Goal: Task Accomplishment & Management: Manage account settings

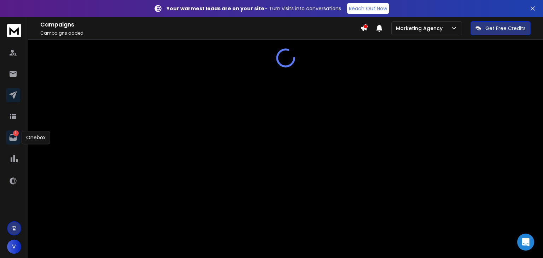
click at [13, 136] on icon at bounding box center [13, 137] width 8 height 8
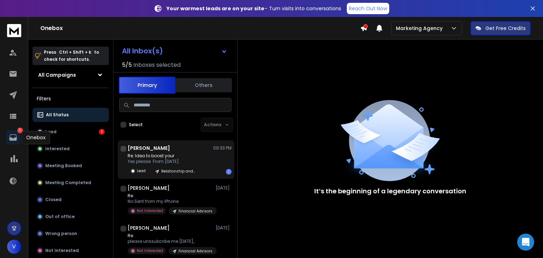
click at [159, 148] on h1 "[PERSON_NAME]" at bounding box center [149, 148] width 42 height 7
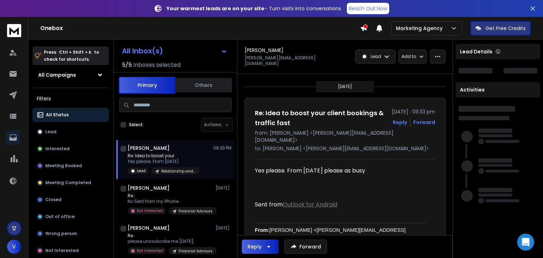
click at [308, 176] on div at bounding box center [342, 183] width 175 height 17
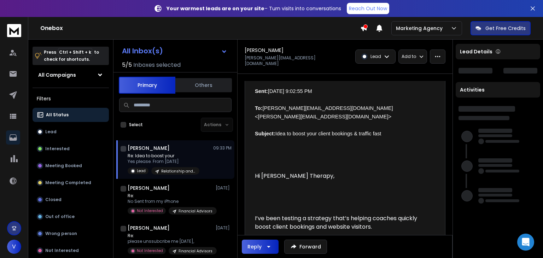
scroll to position [177, 0]
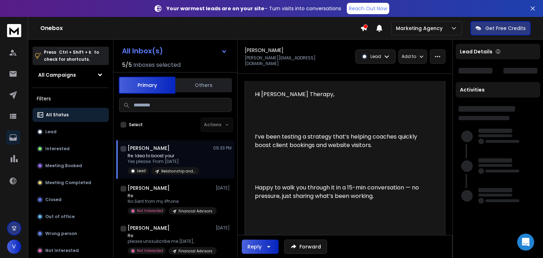
scroll to position [248, 0]
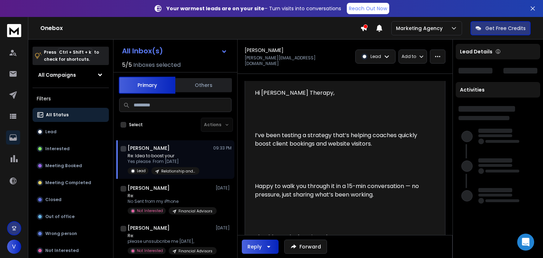
click at [325, 208] on div at bounding box center [342, 216] width 175 height 17
click at [348, 208] on div at bounding box center [342, 216] width 175 height 17
click at [315, 208] on div at bounding box center [342, 216] width 175 height 17
click at [342, 208] on div at bounding box center [342, 216] width 175 height 17
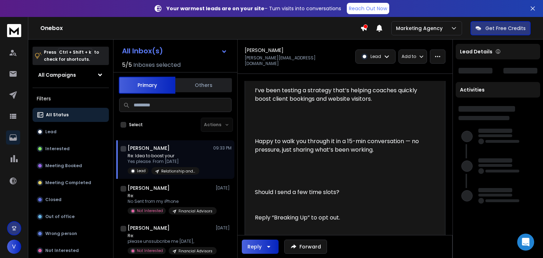
scroll to position [318, 0]
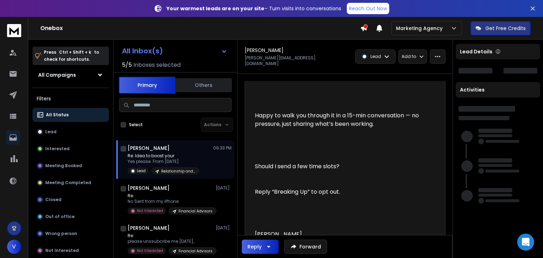
click at [323, 205] on div at bounding box center [342, 213] width 175 height 17
click at [345, 205] on div at bounding box center [342, 213] width 175 height 17
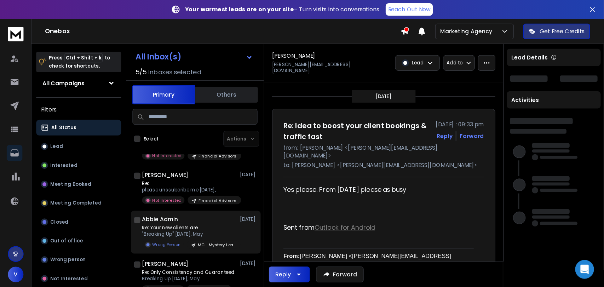
scroll to position [0, 0]
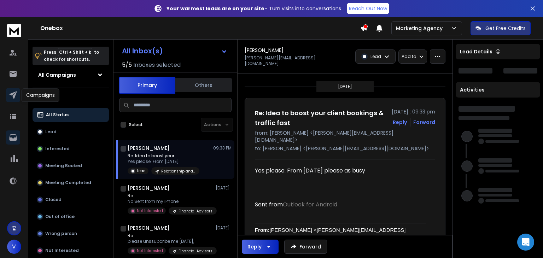
click at [15, 94] on icon at bounding box center [12, 94] width 7 height 7
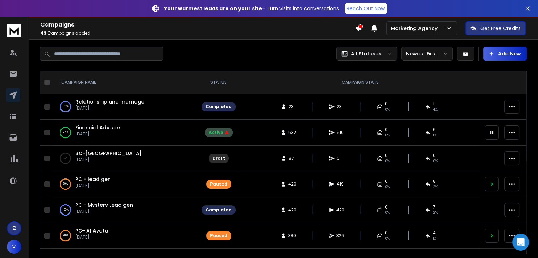
click at [229, 44] on div "Campaigns 43 Campaigns Added All Statuses Newest First Add New CAMPAIGN NAME ST…" at bounding box center [283, 151] width 510 height 222
click at [207, 50] on div at bounding box center [162, 54] width 244 height 14
click at [11, 139] on icon at bounding box center [12, 137] width 7 height 6
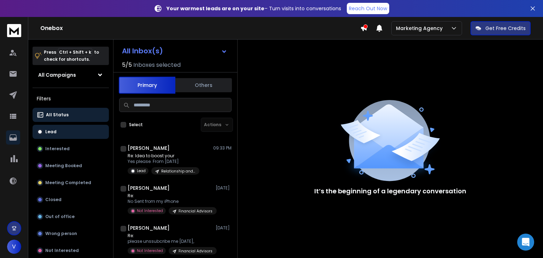
click at [78, 130] on button "Lead" at bounding box center [71, 132] width 76 height 14
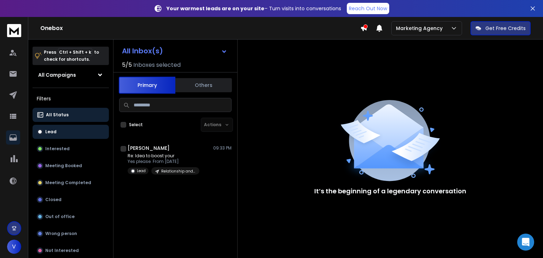
click at [74, 115] on button "All Status" at bounding box center [71, 115] width 76 height 14
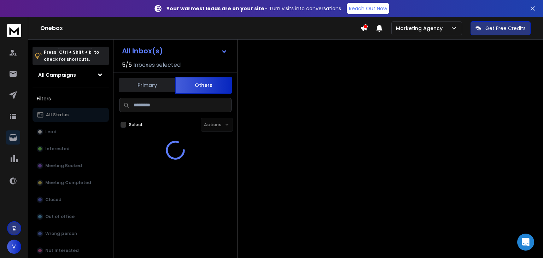
click at [198, 82] on button "Others" at bounding box center [203, 85] width 57 height 17
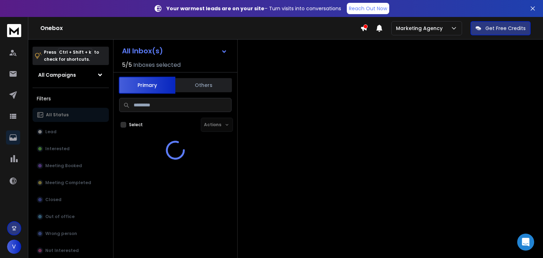
click at [153, 85] on button "Primary" at bounding box center [147, 85] width 57 height 17
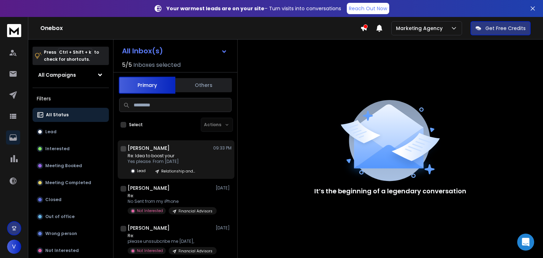
click at [166, 156] on p "Re: Idea to boost your" at bounding box center [164, 156] width 72 height 6
